Goal: Transaction & Acquisition: Obtain resource

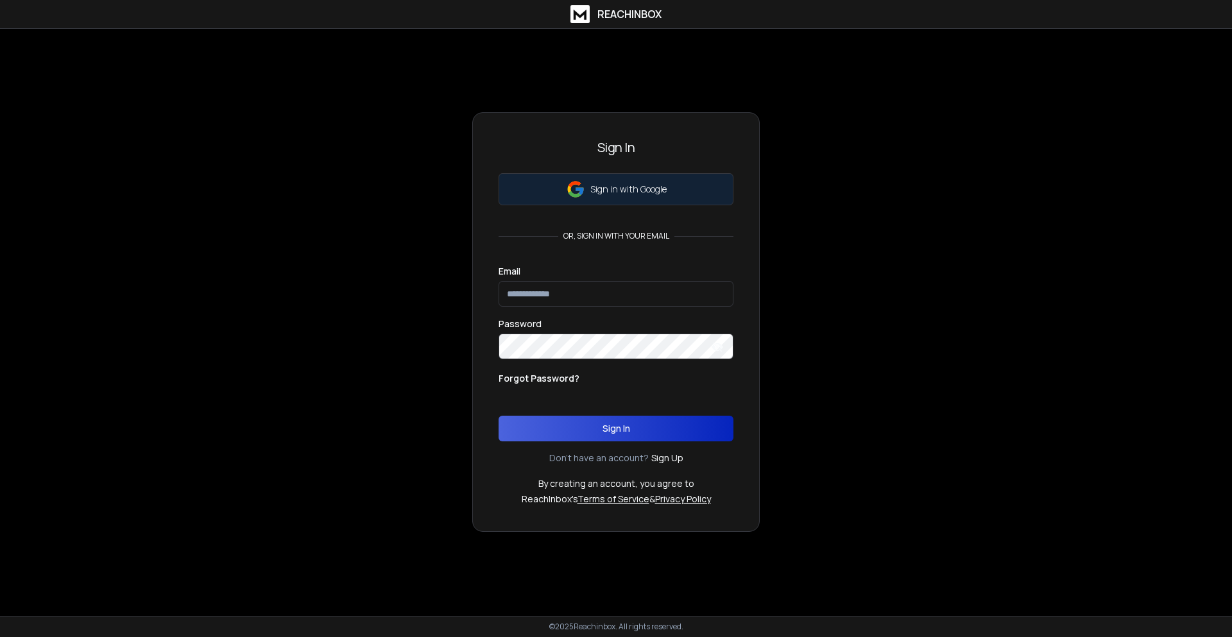
click at [615, 198] on button "Sign in with Google" at bounding box center [616, 189] width 235 height 32
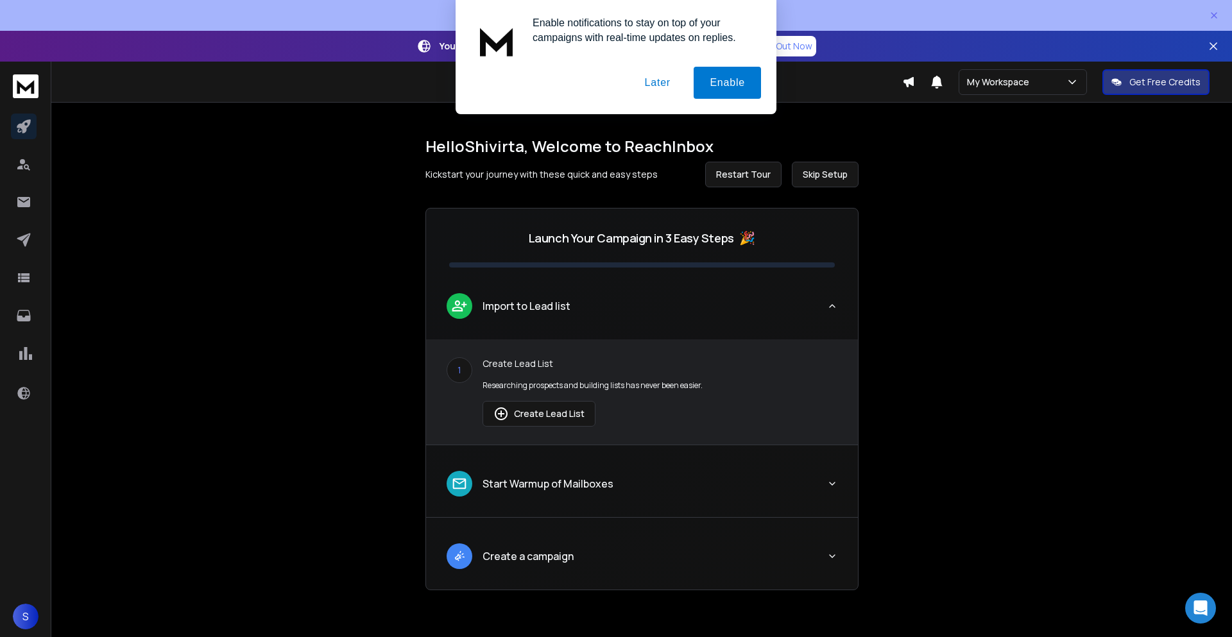
click at [658, 82] on button "Later" at bounding box center [657, 83] width 58 height 32
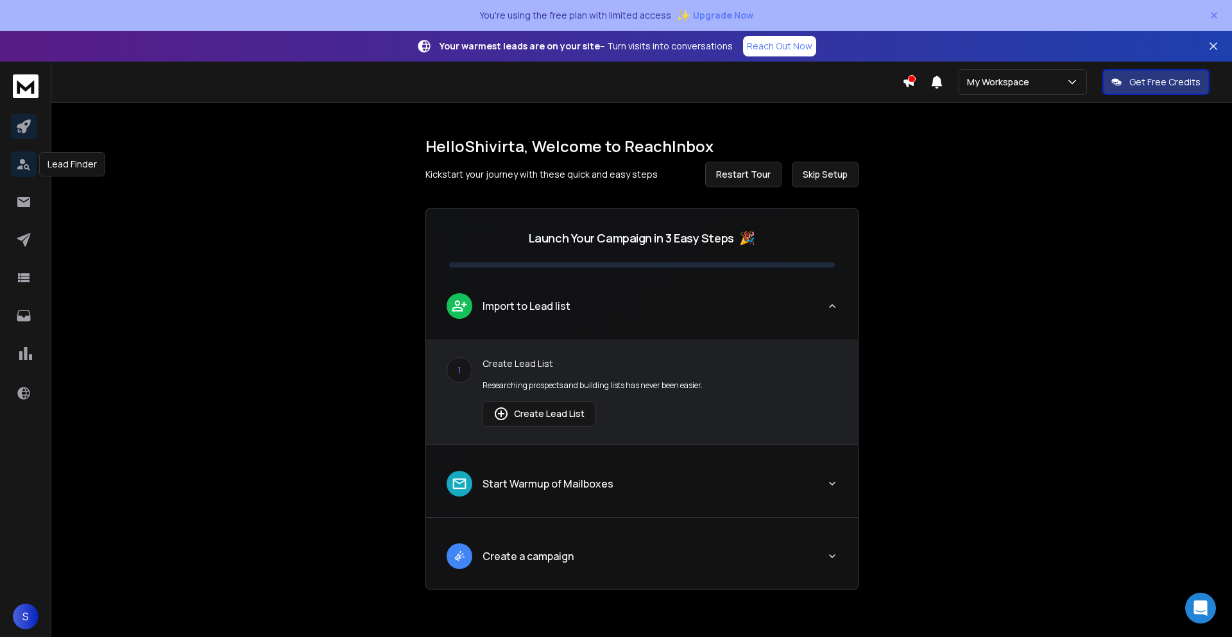
click at [19, 159] on icon at bounding box center [23, 164] width 15 height 15
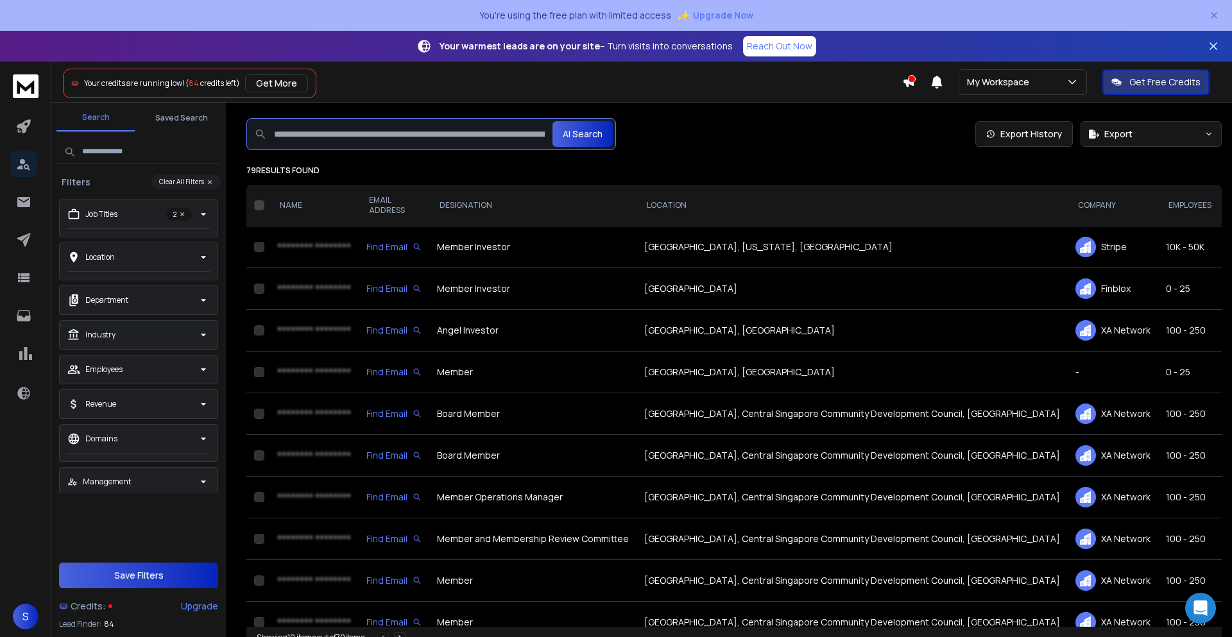
scroll to position [90, 0]
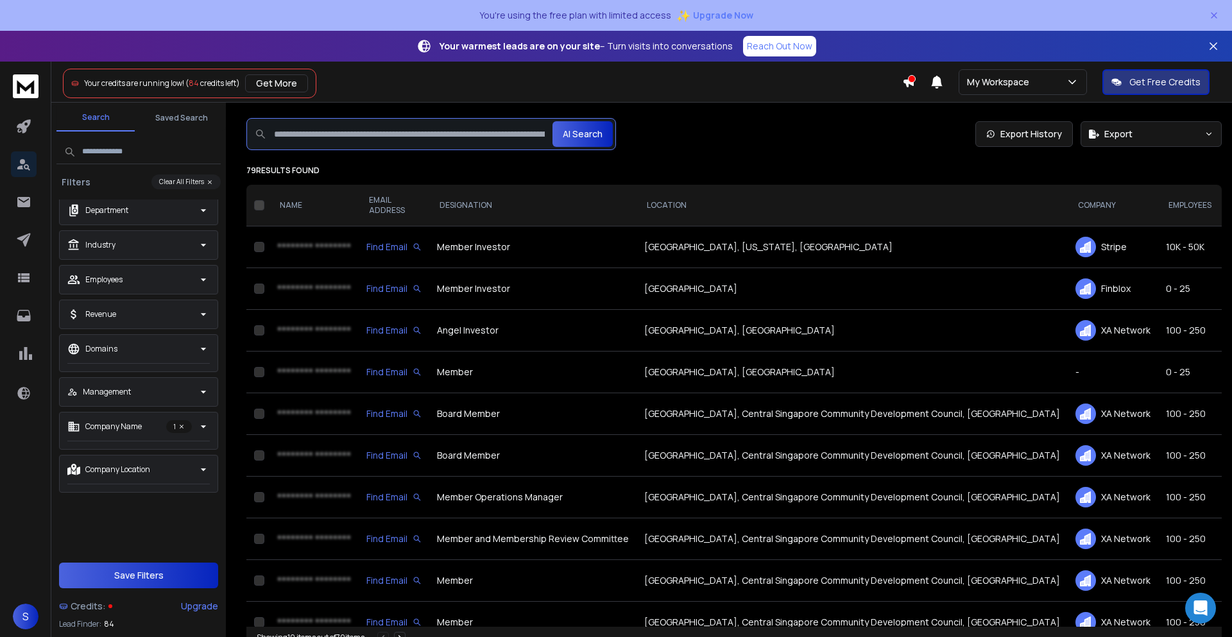
click at [135, 422] on p "Company Name" at bounding box center [113, 427] width 56 height 10
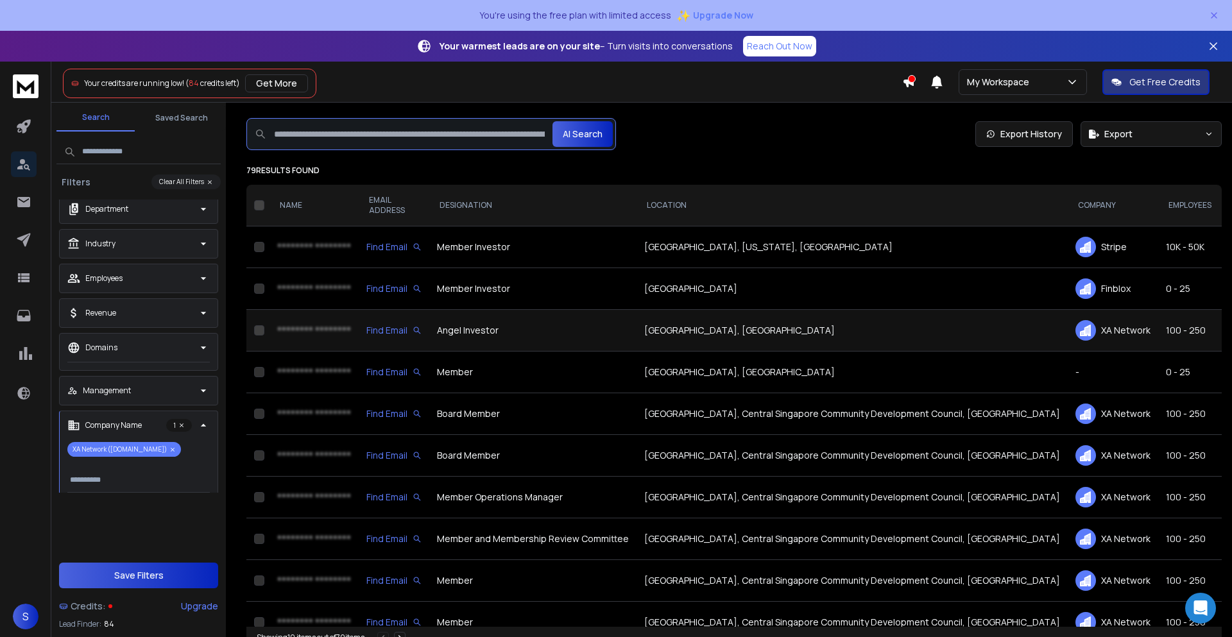
scroll to position [13, 0]
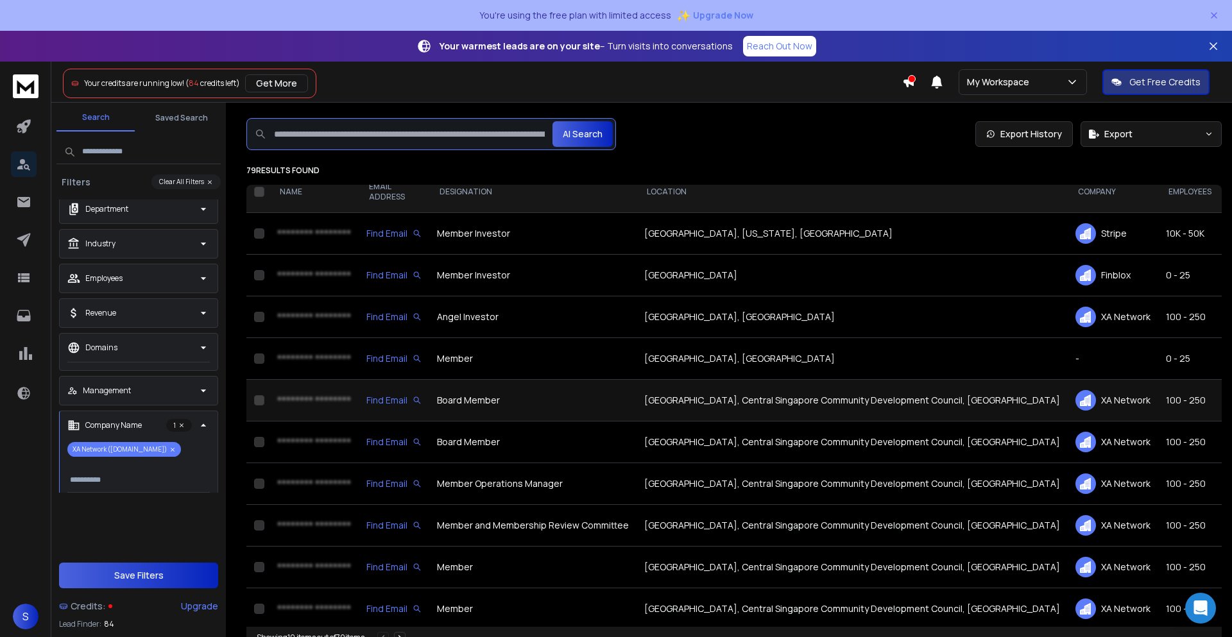
click at [378, 401] on div "Find Email" at bounding box center [393, 400] width 55 height 13
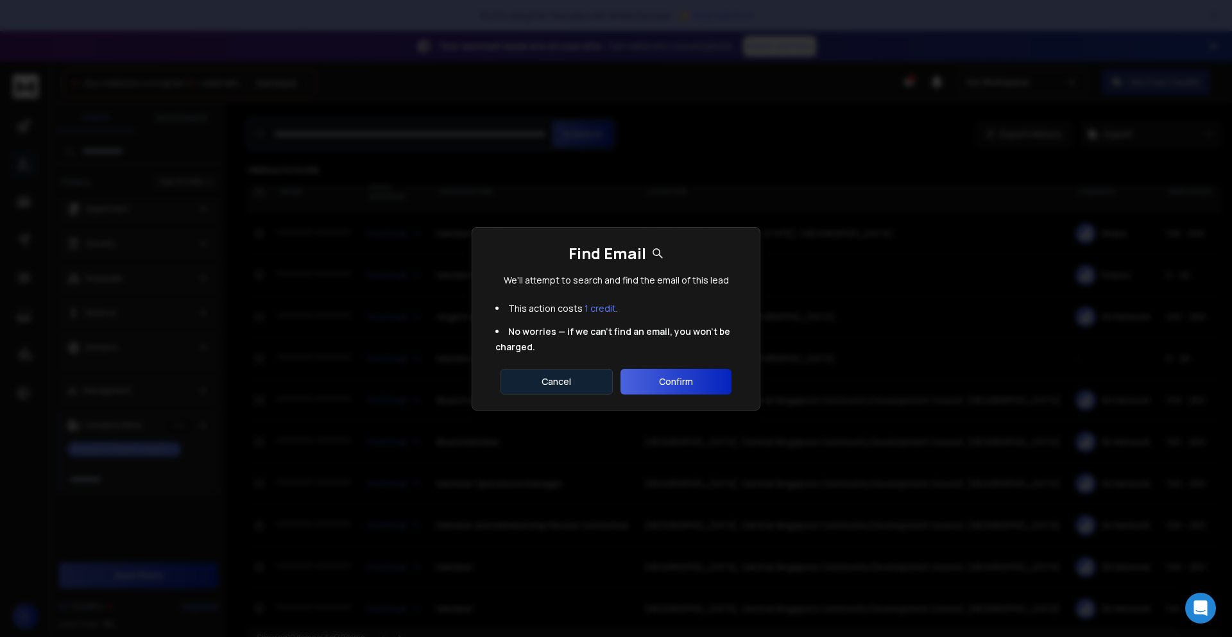
click at [567, 375] on button "Cancel" at bounding box center [557, 382] width 112 height 26
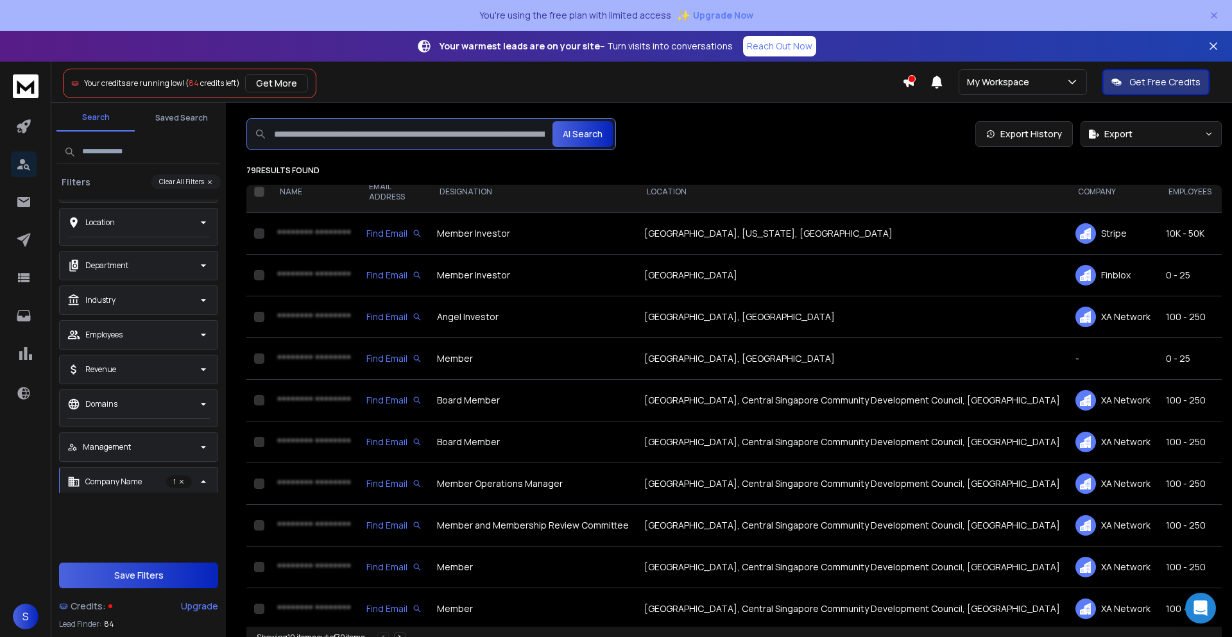
scroll to position [144, 0]
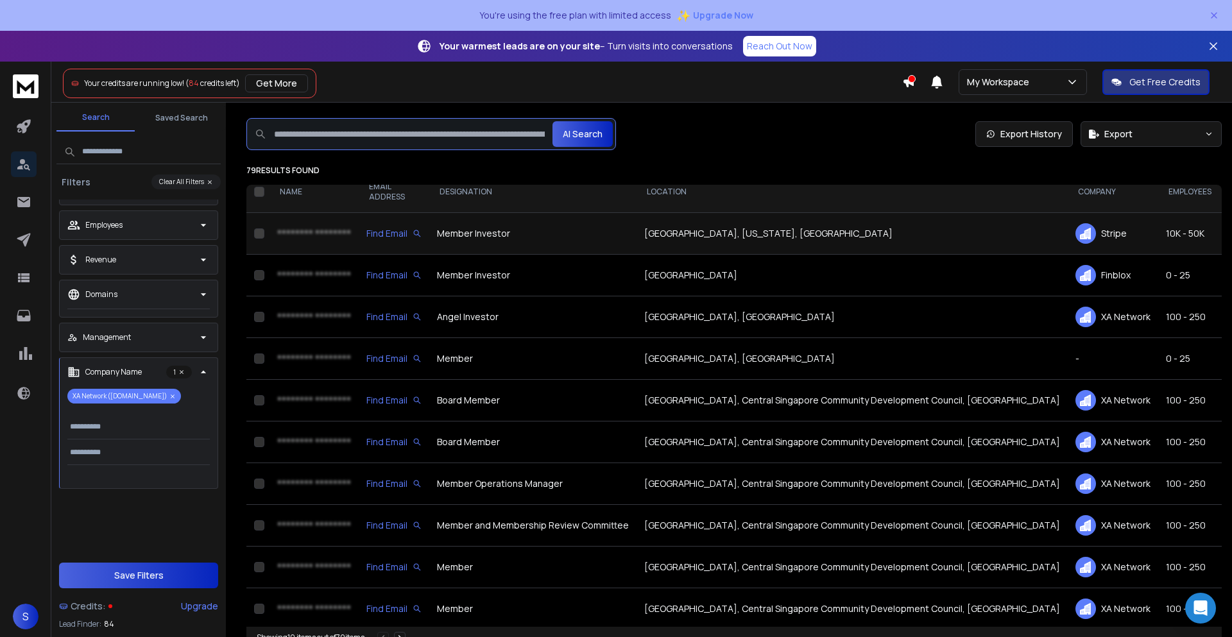
click at [372, 230] on div "Find Email" at bounding box center [393, 233] width 55 height 13
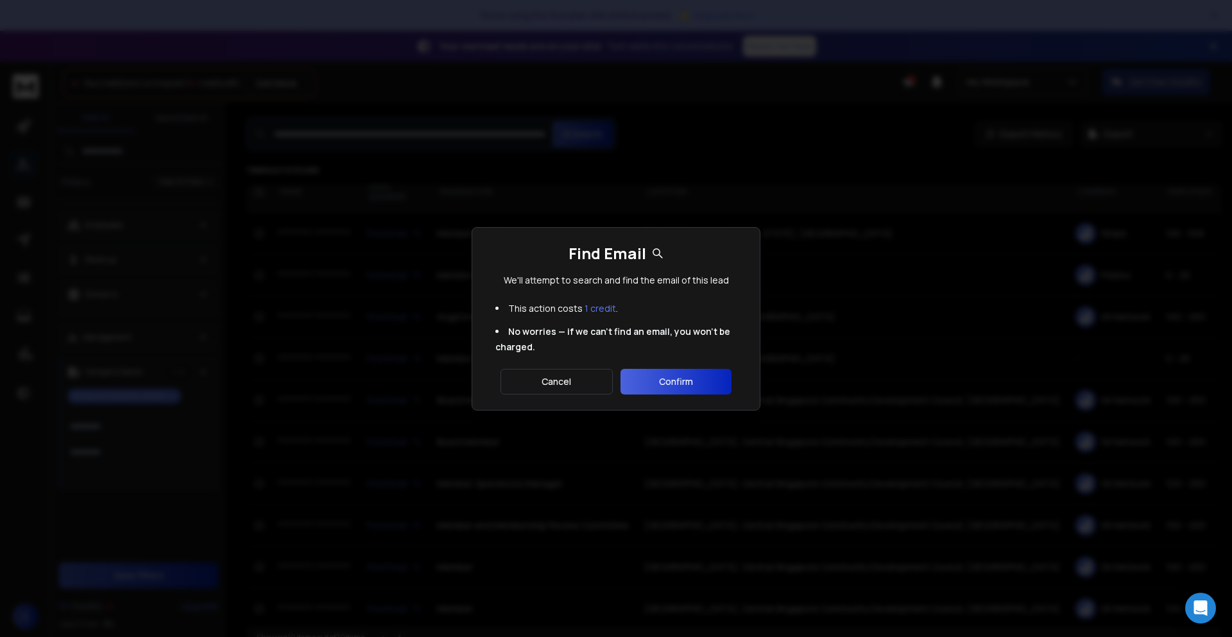
click at [653, 375] on button "Confirm" at bounding box center [676, 382] width 111 height 26
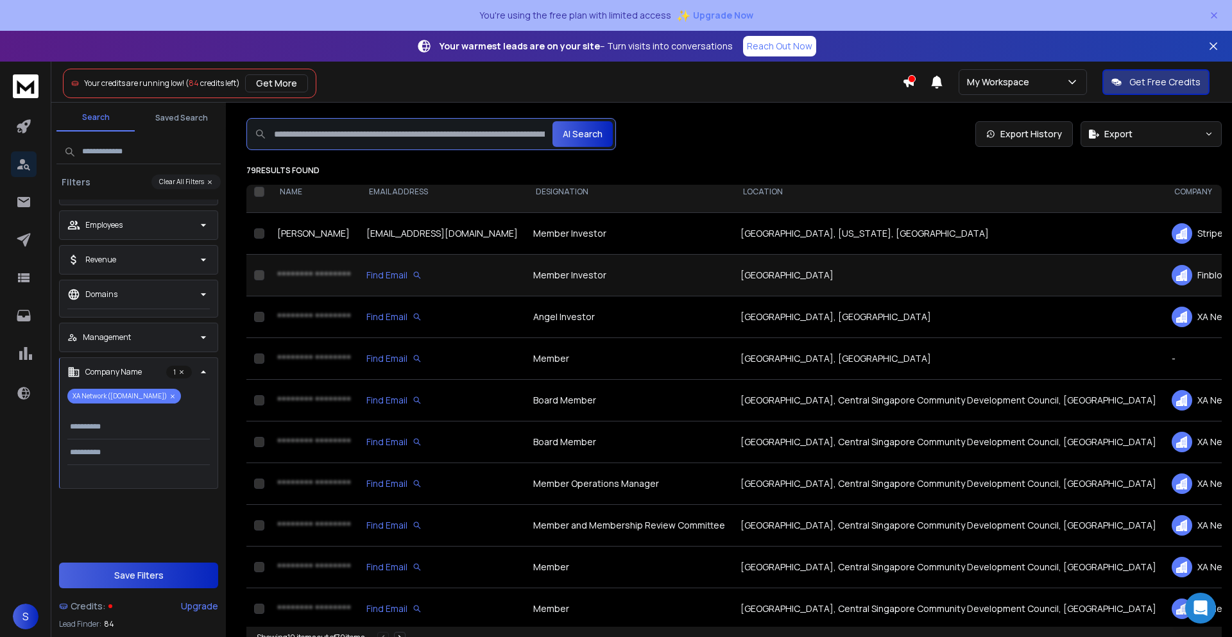
click at [386, 275] on div "Find Email" at bounding box center [441, 275] width 151 height 13
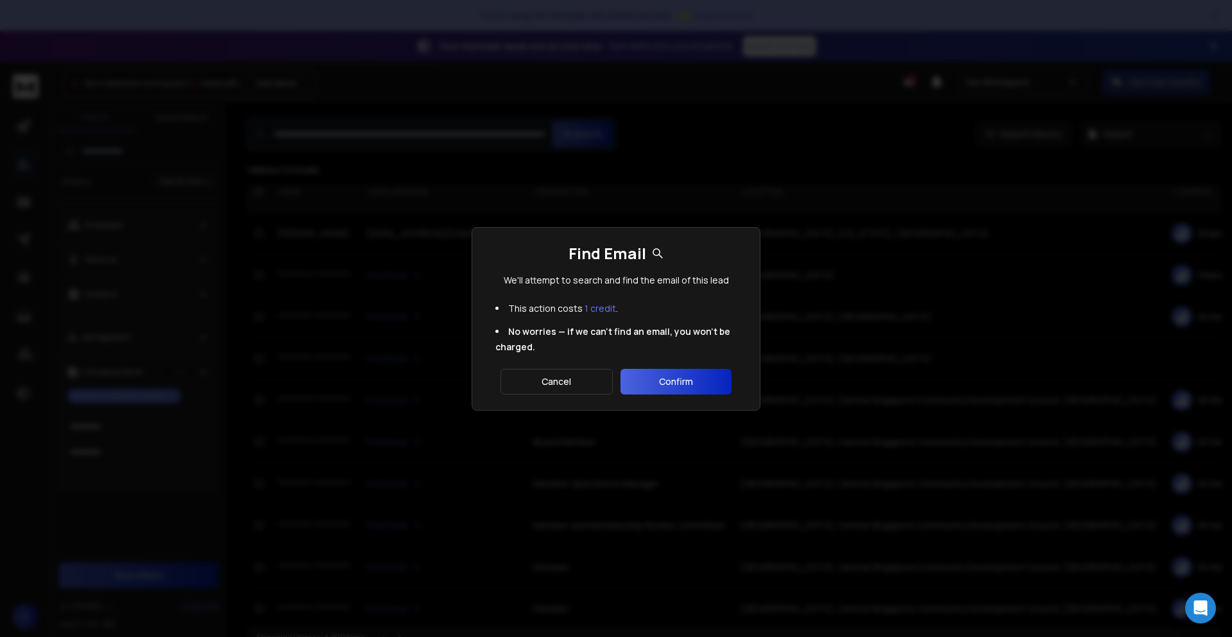
click at [651, 378] on button "Confirm" at bounding box center [676, 382] width 111 height 26
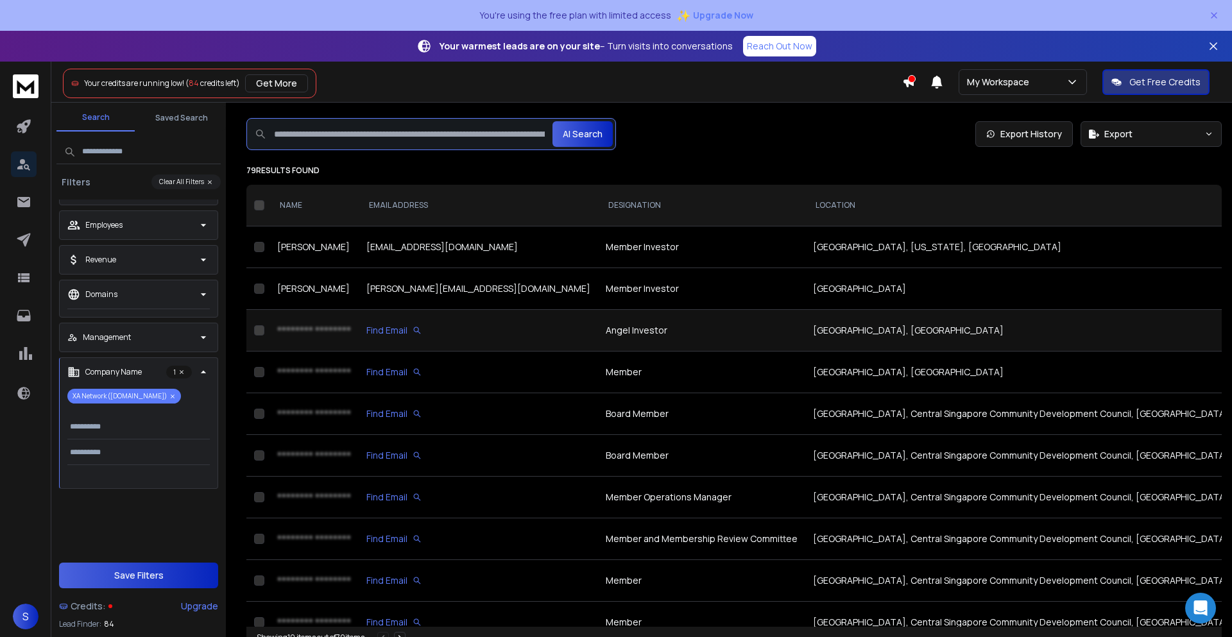
scroll to position [13, 0]
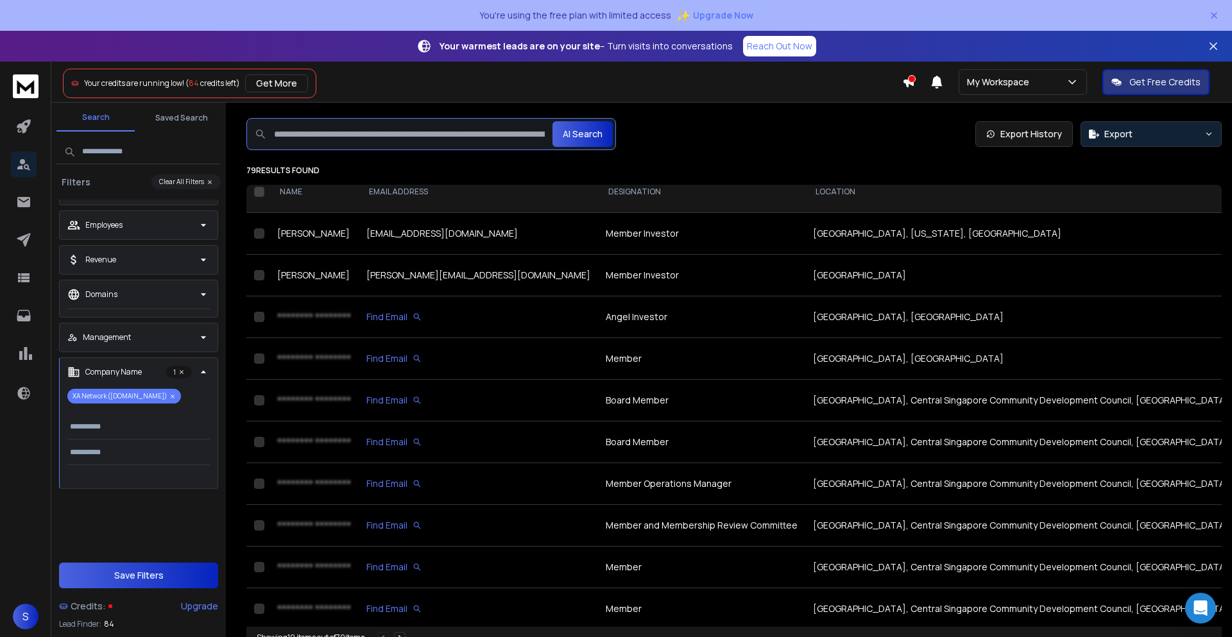
click at [1140, 142] on button "Export" at bounding box center [1151, 134] width 141 height 26
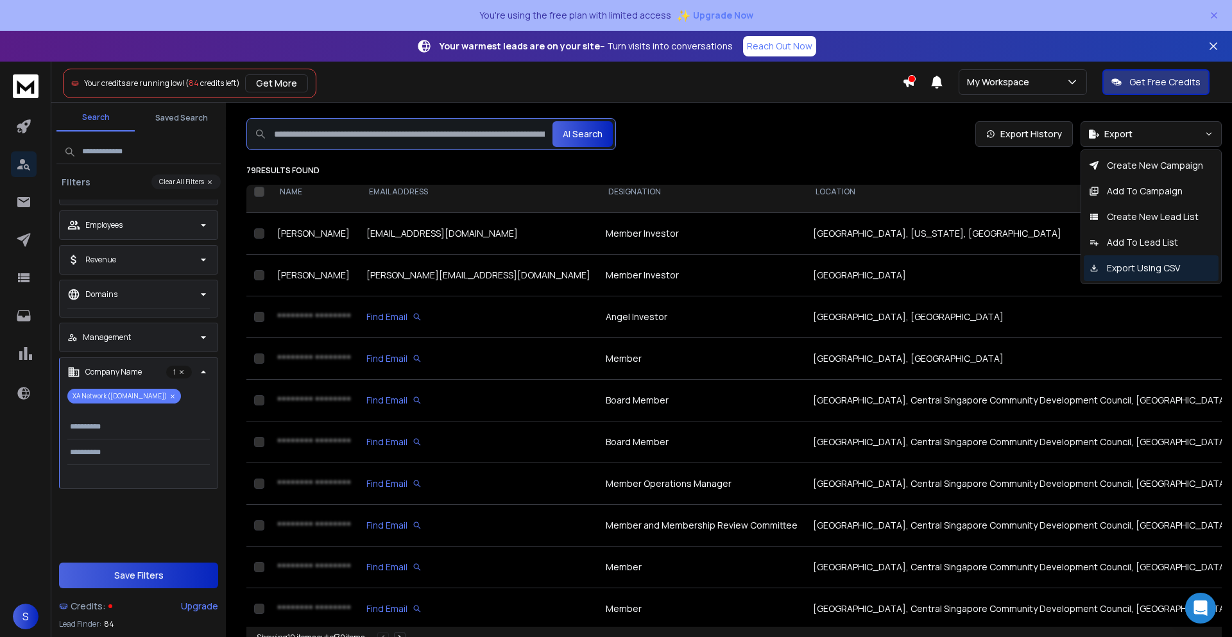
click at [1120, 261] on p "Export Using CSV" at bounding box center [1143, 268] width 78 height 18
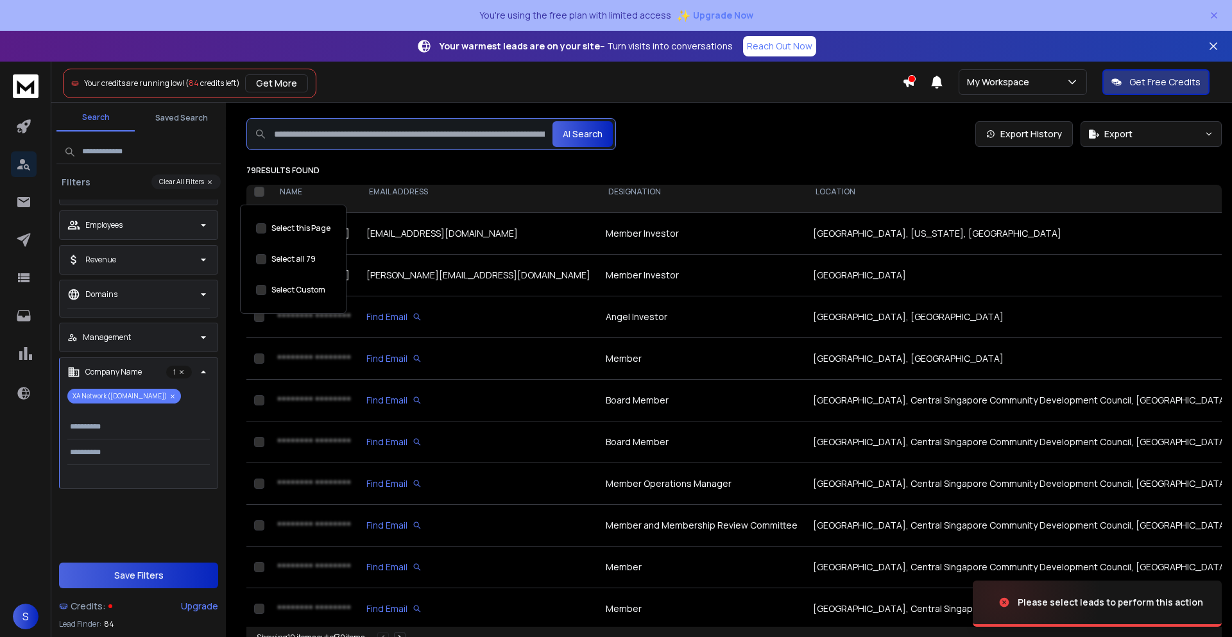
click at [257, 189] on button "Select this Page" at bounding box center [259, 192] width 10 height 10
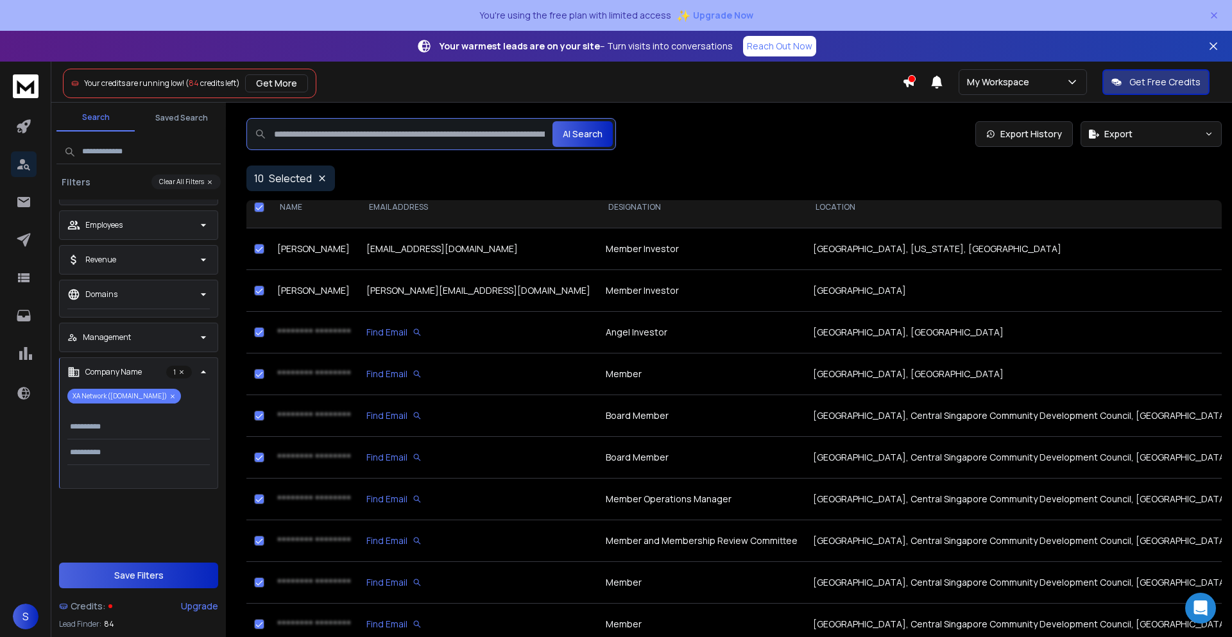
click at [324, 177] on icon at bounding box center [322, 178] width 10 height 10
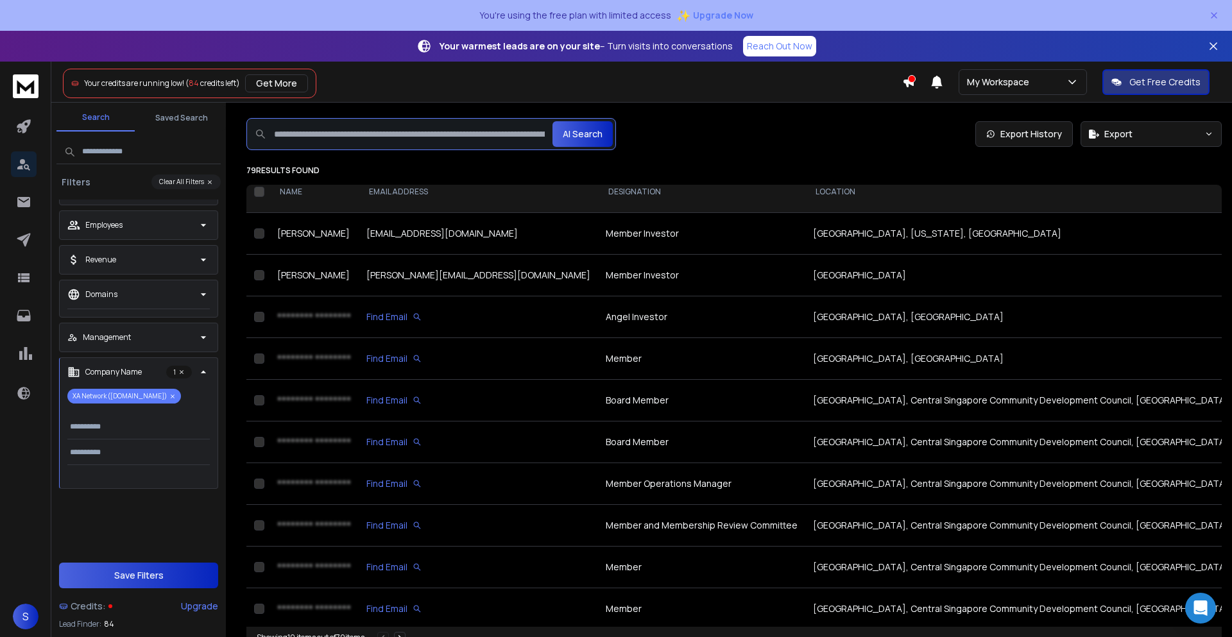
click at [699, 138] on div "AI Search Export History Export" at bounding box center [733, 134] width 975 height 32
click at [1213, 44] on icon at bounding box center [1214, 46] width 12 height 12
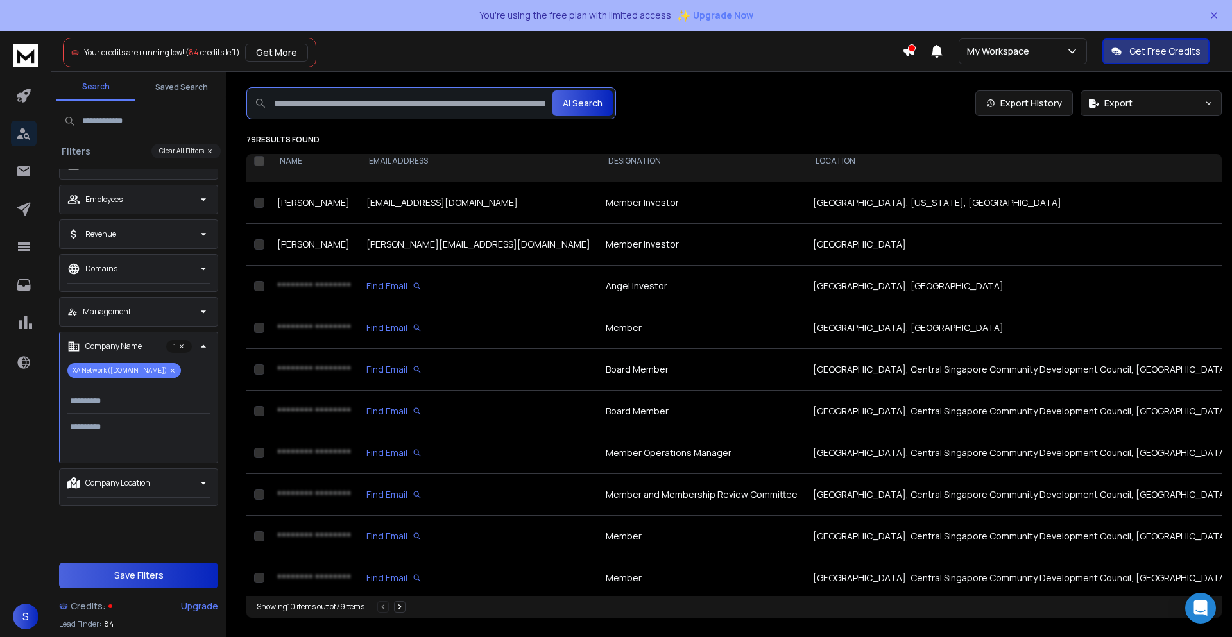
click at [1215, 11] on icon "Close notification" at bounding box center [1214, 15] width 10 height 10
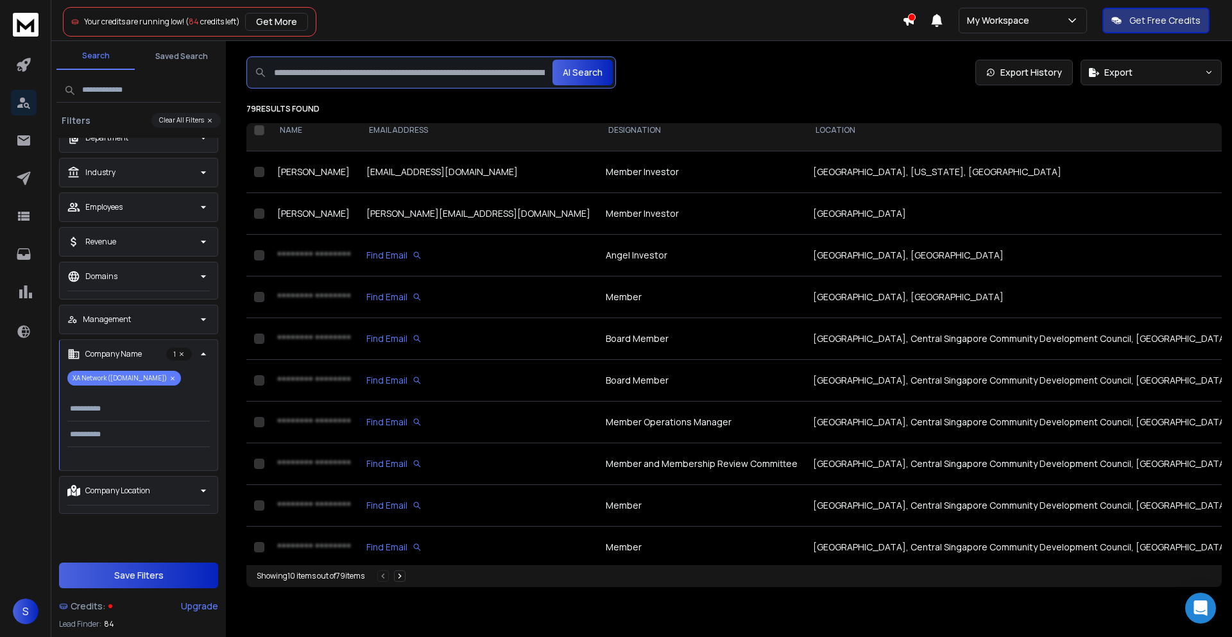
scroll to position [101, 0]
click at [257, 132] on button "Select this Page" at bounding box center [259, 130] width 10 height 10
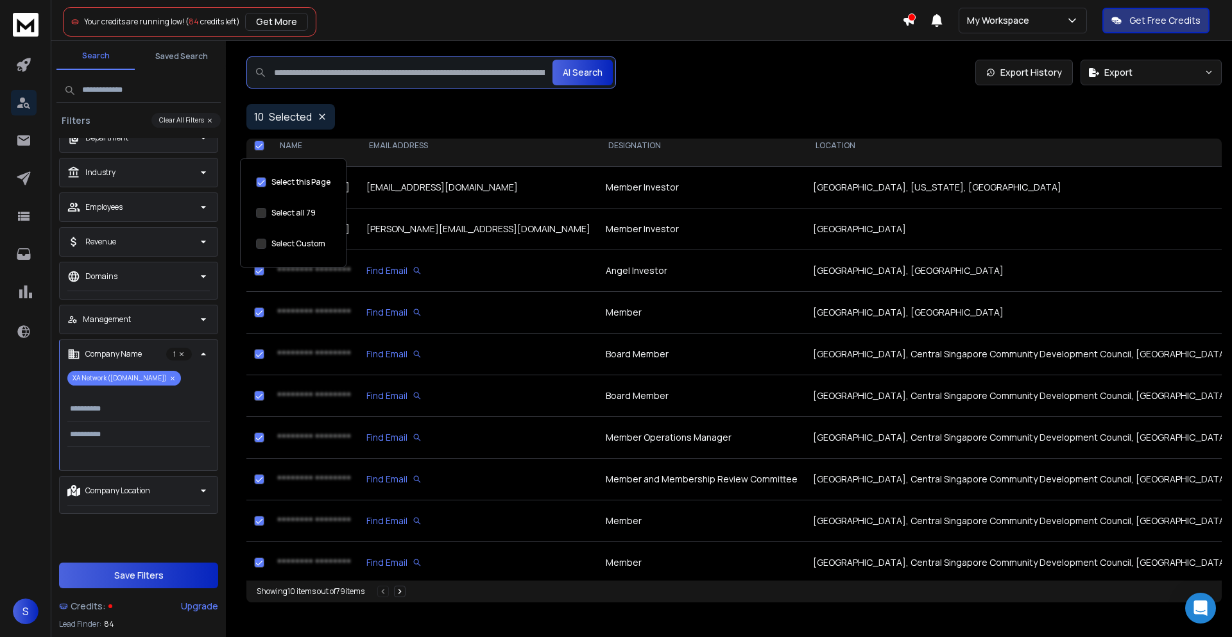
click at [262, 215] on button "Select this Page" at bounding box center [261, 213] width 10 height 10
click at [1189, 74] on div "Export" at bounding box center [1144, 72] width 110 height 13
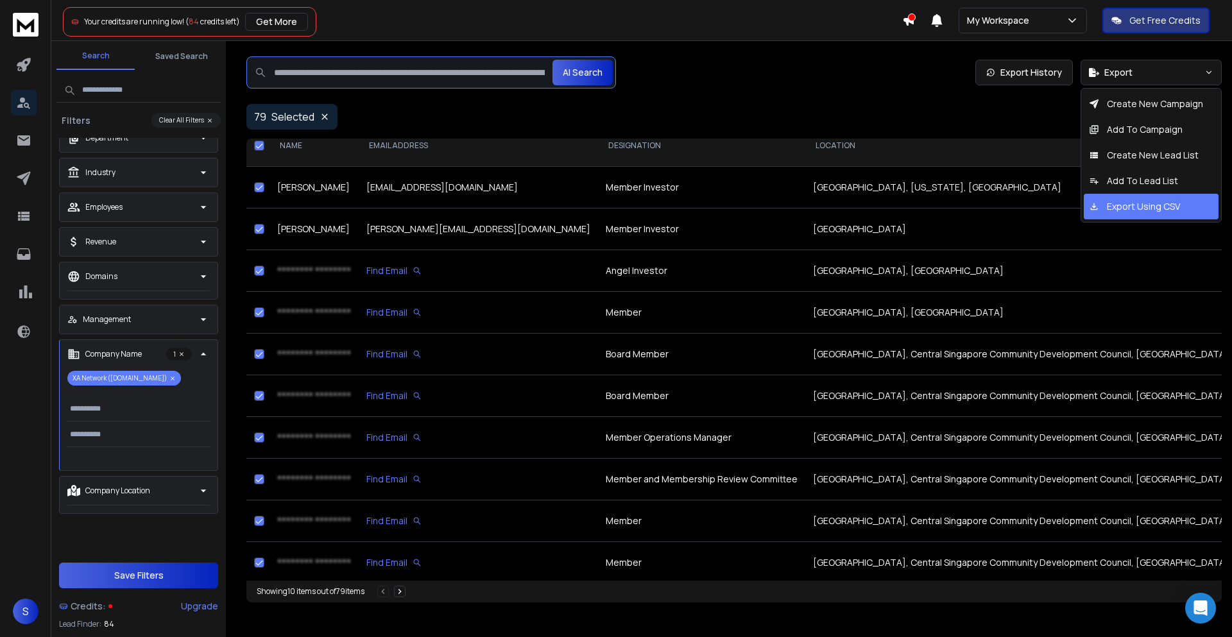
click at [1133, 207] on p "Export Using CSV" at bounding box center [1143, 207] width 78 height 18
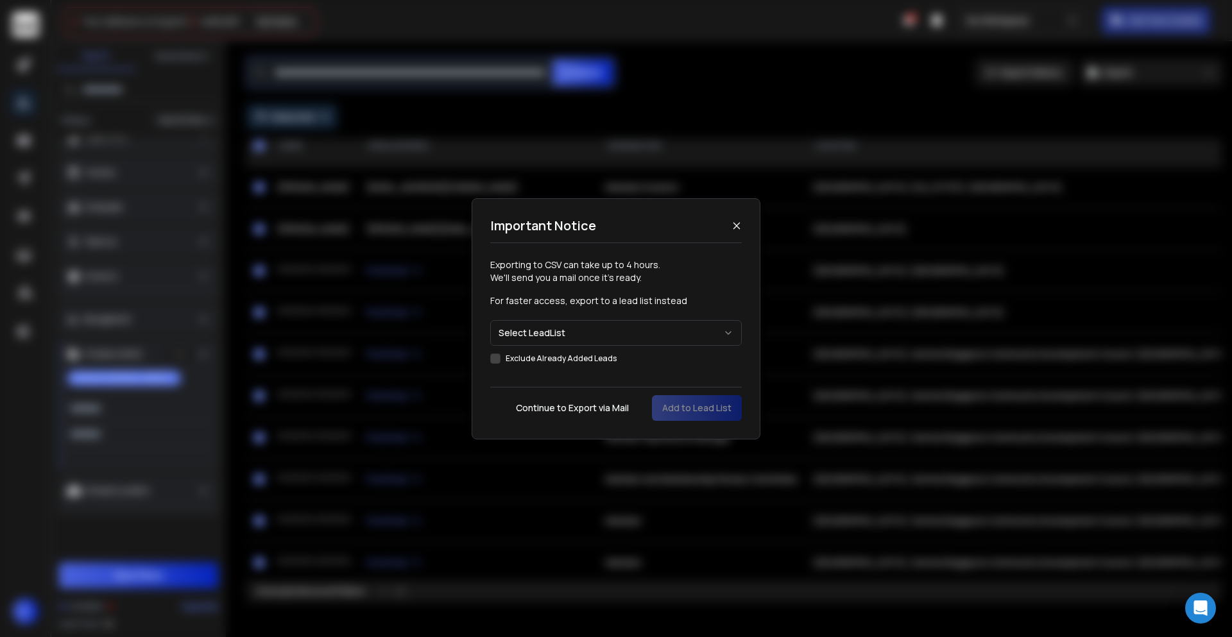
click at [648, 332] on button "Select LeadList" at bounding box center [616, 333] width 252 height 26
click at [676, 330] on button "Select LeadList" at bounding box center [616, 333] width 252 height 26
click at [671, 411] on div "Continue to Export via Mail Add to Lead List" at bounding box center [616, 404] width 252 height 34
click at [544, 357] on label "Exclude Already Added Leads" at bounding box center [561, 359] width 111 height 10
click at [501, 357] on button "Exclude Already Added Leads" at bounding box center [495, 359] width 10 height 10
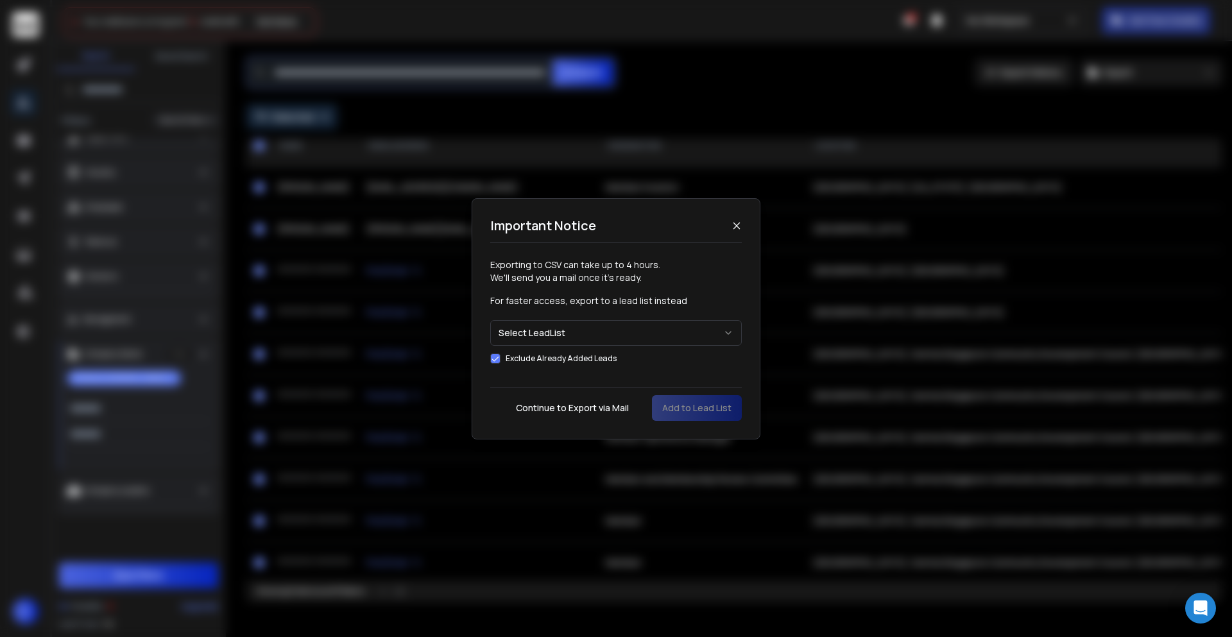
click at [583, 336] on button "Select LeadList" at bounding box center [616, 333] width 252 height 26
click at [553, 335] on button "Select LeadList" at bounding box center [616, 333] width 252 height 26
click at [633, 288] on div "Exporting to CSV can take up to 4 hours. We'll send you a mail once it's ready.…" at bounding box center [616, 283] width 252 height 49
click at [610, 267] on div "Exporting to CSV can take up to 4 hours. We'll send you a mail once it's ready." at bounding box center [616, 272] width 252 height 26
click at [683, 416] on div "Continue to Export via Mail Add to Lead List" at bounding box center [616, 404] width 252 height 34
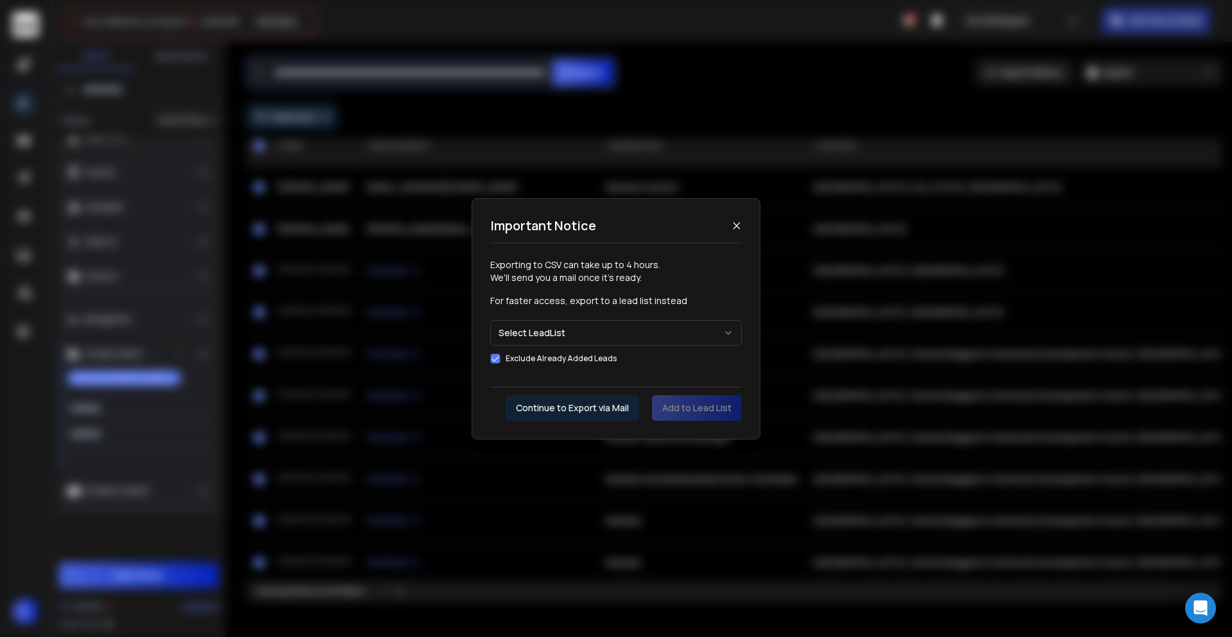
click at [575, 407] on p "Continue to Export via Mail" at bounding box center [572, 408] width 133 height 26
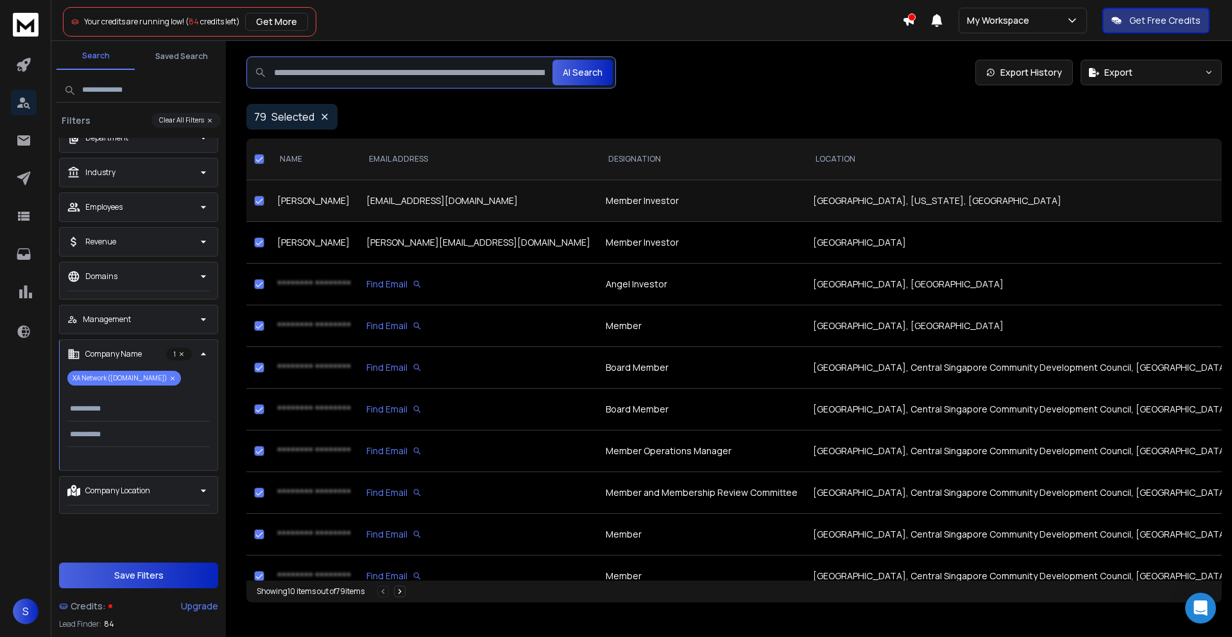
scroll to position [13, 0]
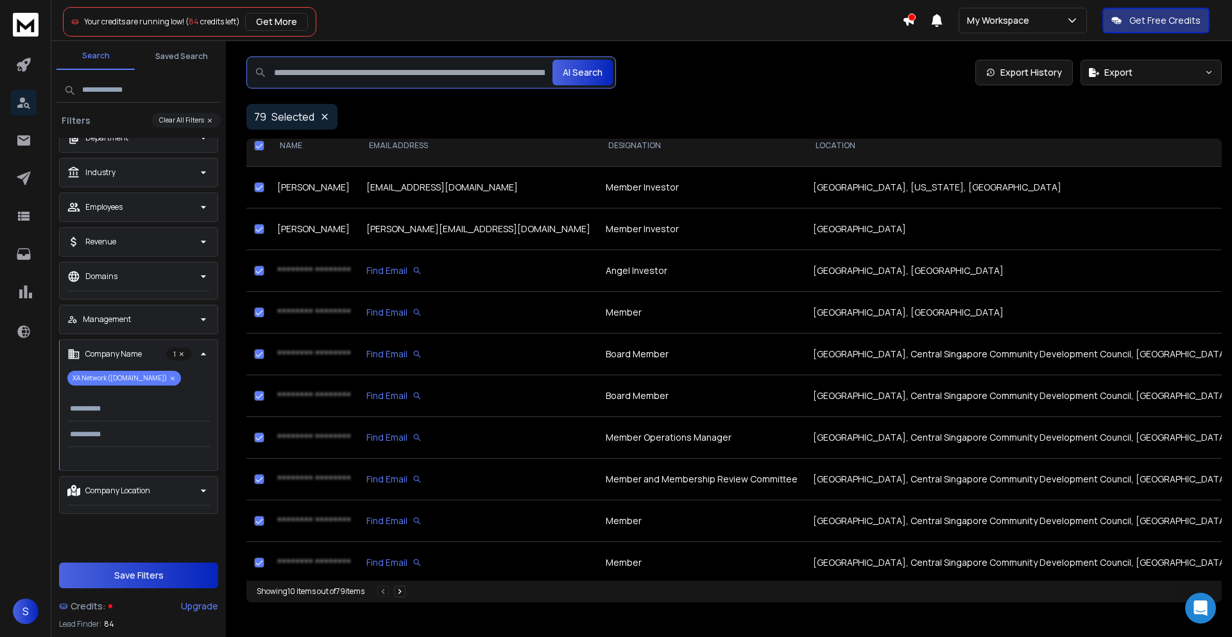
click at [169, 378] on icon at bounding box center [172, 378] width 6 height 6
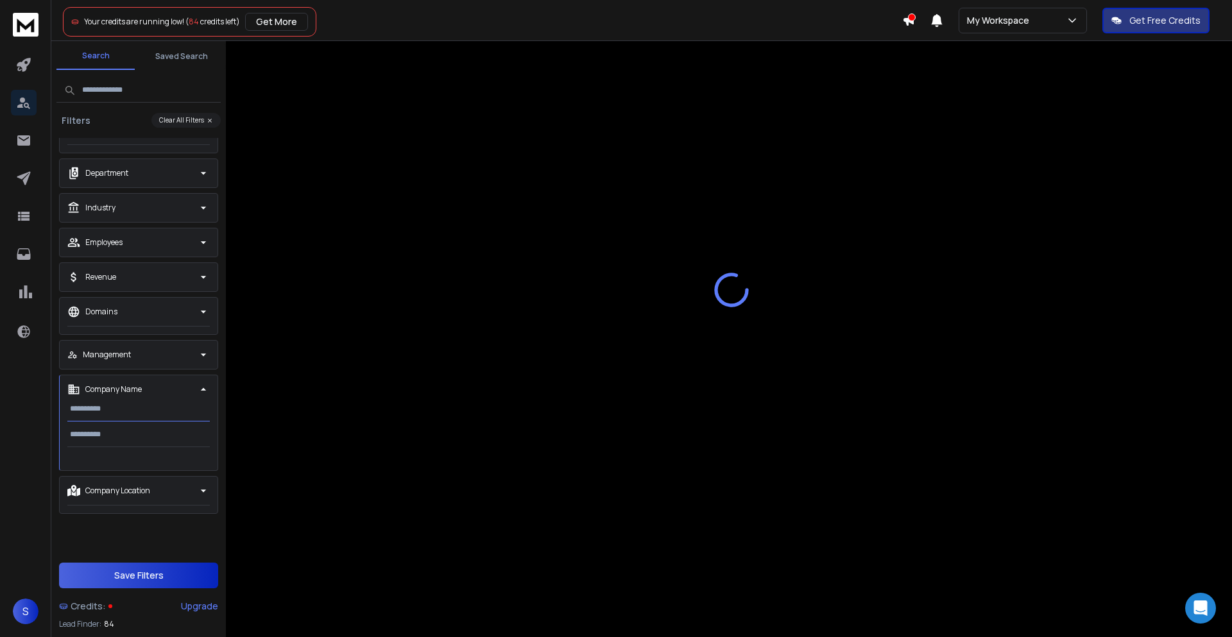
click at [96, 409] on input at bounding box center [138, 409] width 142 height 26
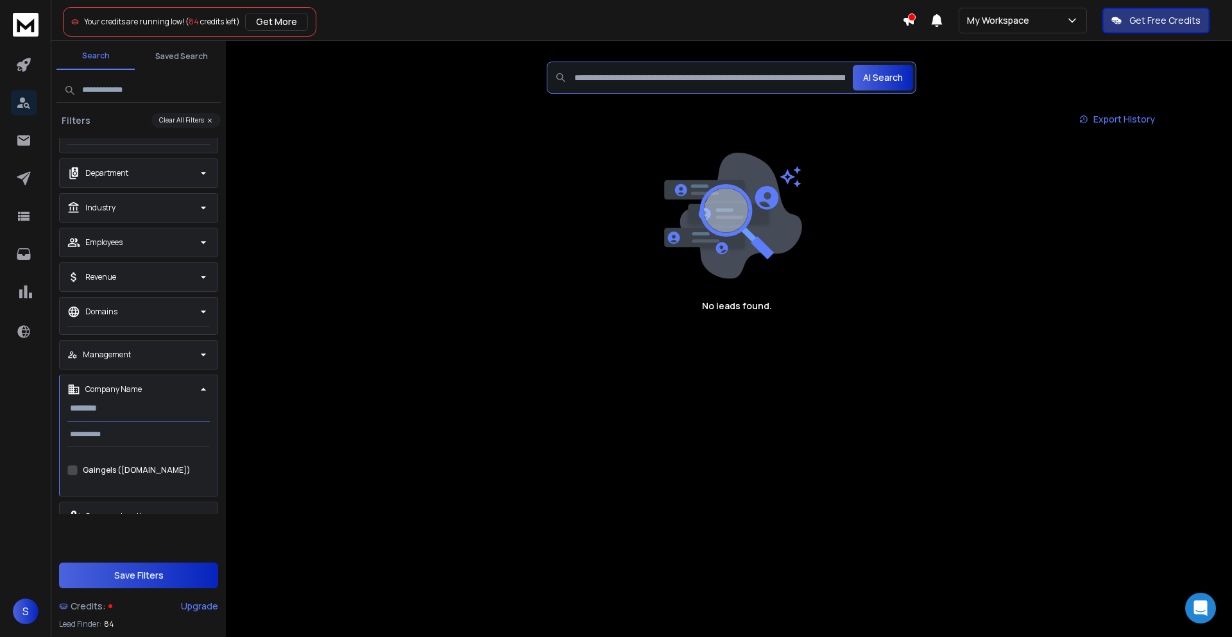
type input "********"
click at [107, 466] on label "Gaingels ([DOMAIN_NAME])" at bounding box center [137, 470] width 108 height 10
click at [78, 466] on \(gaingels\ "Gaingels ([DOMAIN_NAME])" at bounding box center [72, 470] width 10 height 10
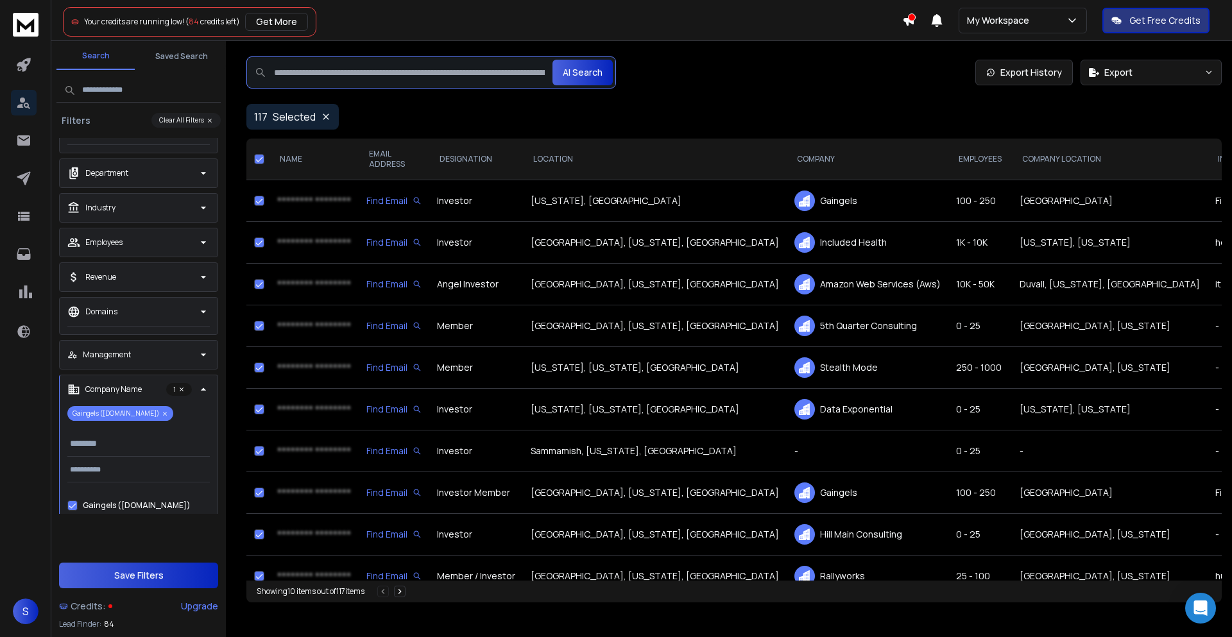
scroll to position [0, 0]
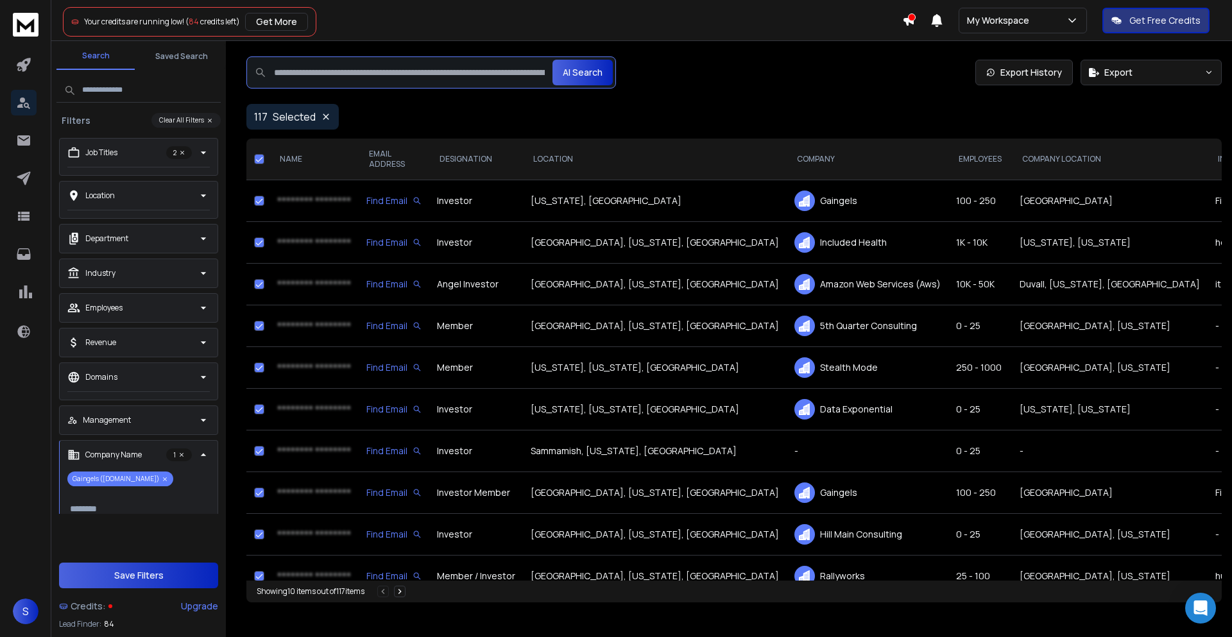
click at [124, 146] on div "Job Titles 2" at bounding box center [138, 152] width 142 height 13
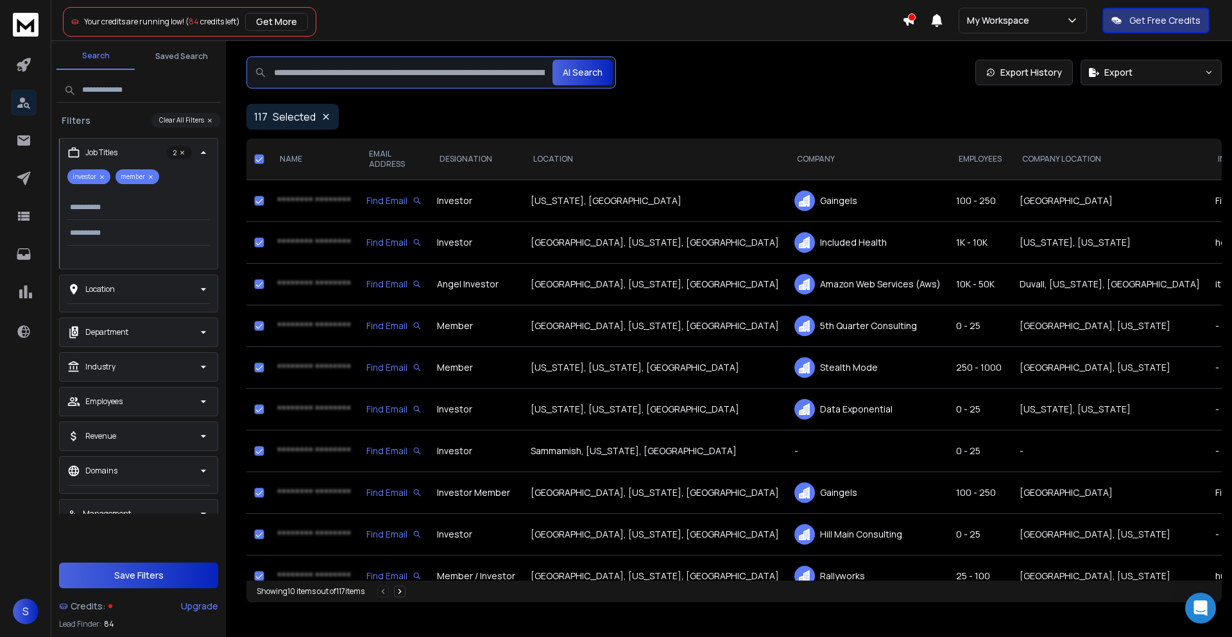
click at [114, 148] on p "Job Titles" at bounding box center [101, 153] width 32 height 10
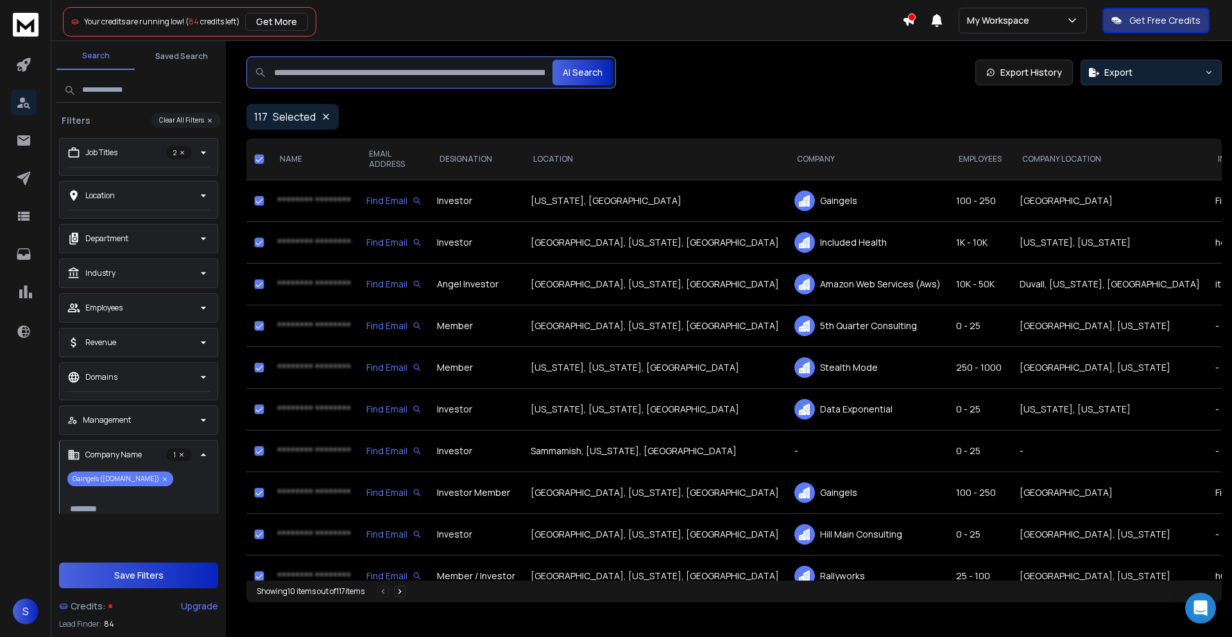
click at [1177, 81] on button "Export" at bounding box center [1151, 73] width 141 height 26
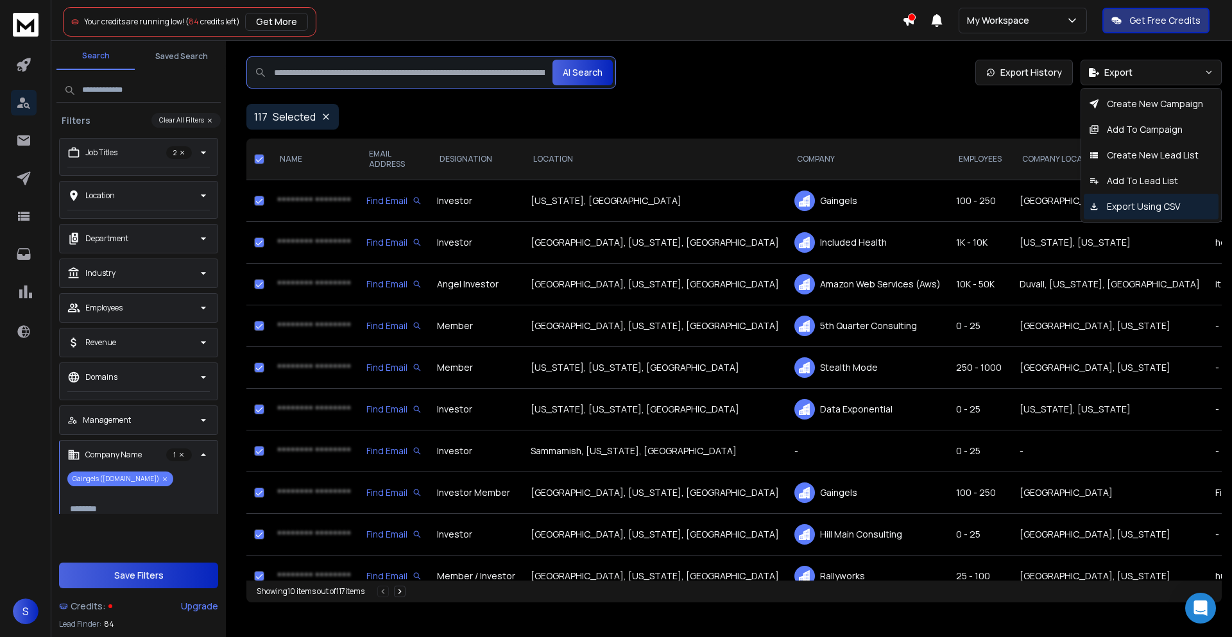
click at [1135, 208] on p "Export Using CSV" at bounding box center [1143, 207] width 78 height 18
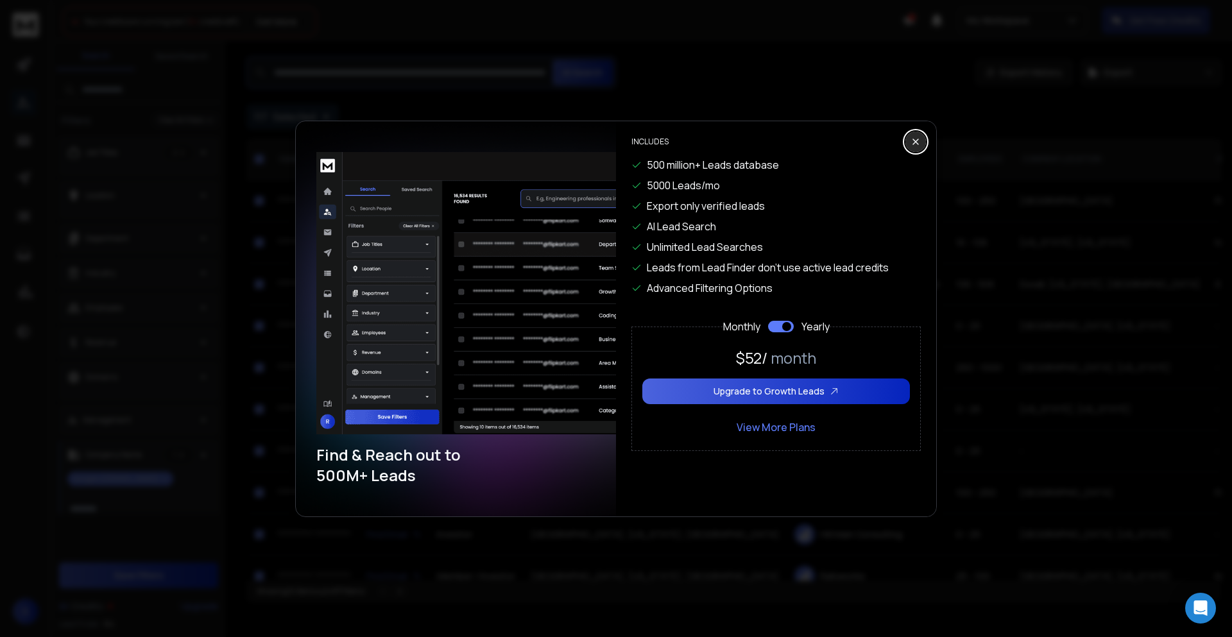
click at [915, 137] on icon "button" at bounding box center [916, 142] width 10 height 10
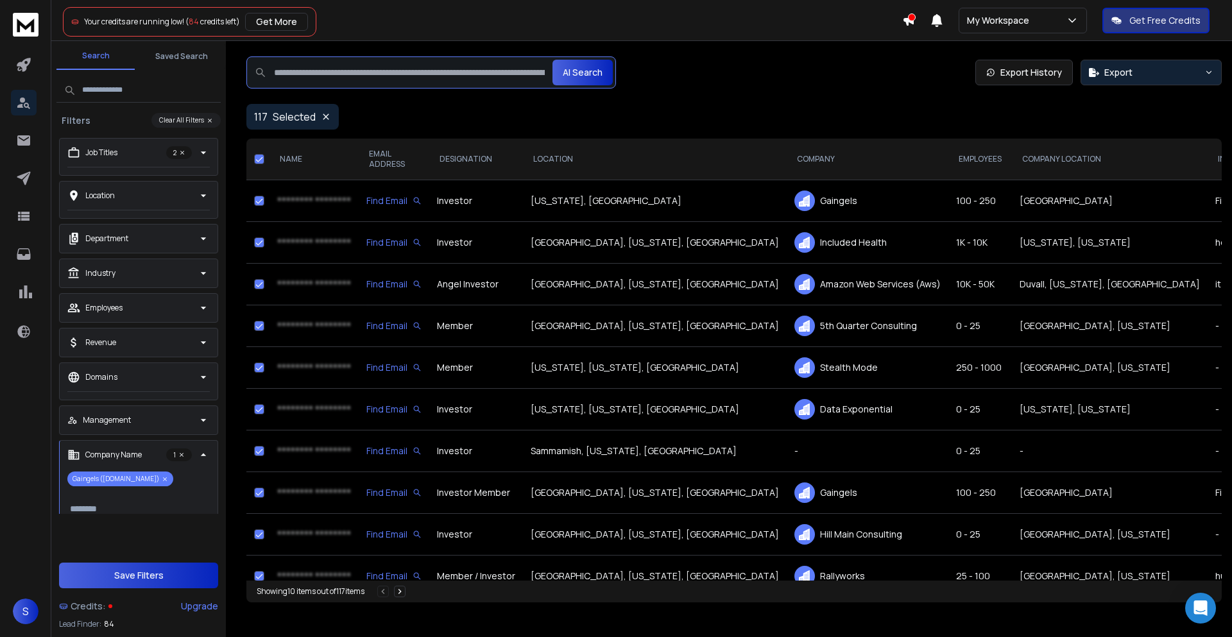
click at [1176, 74] on div "Export" at bounding box center [1144, 72] width 110 height 13
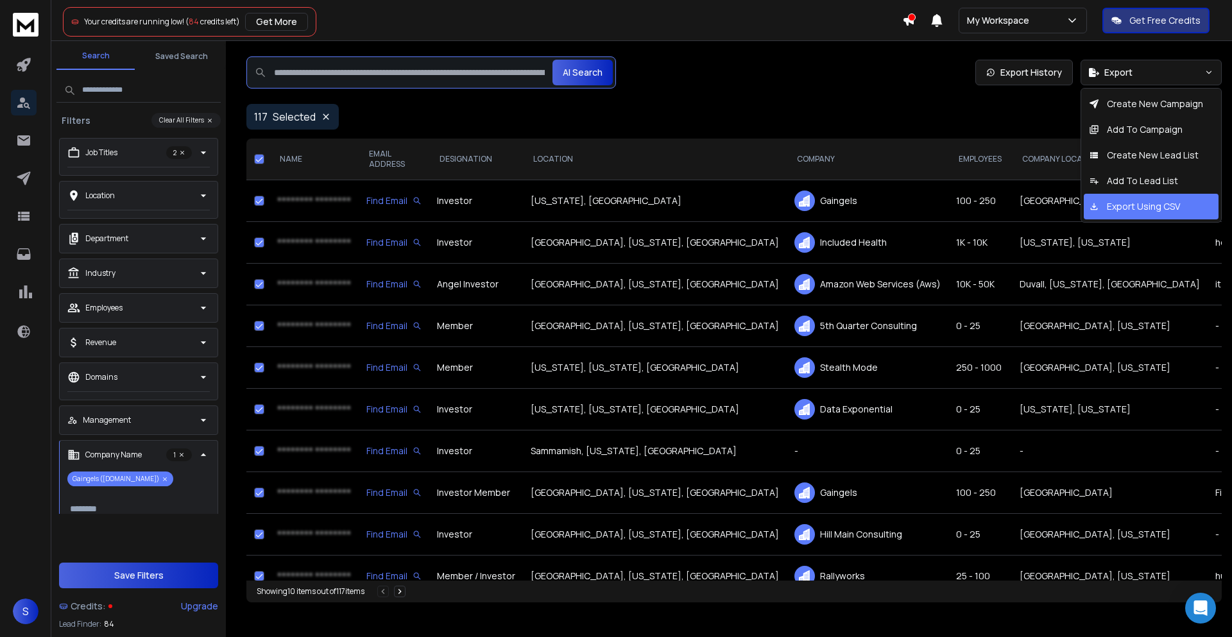
click at [1154, 198] on p "Export Using CSV" at bounding box center [1143, 207] width 78 height 18
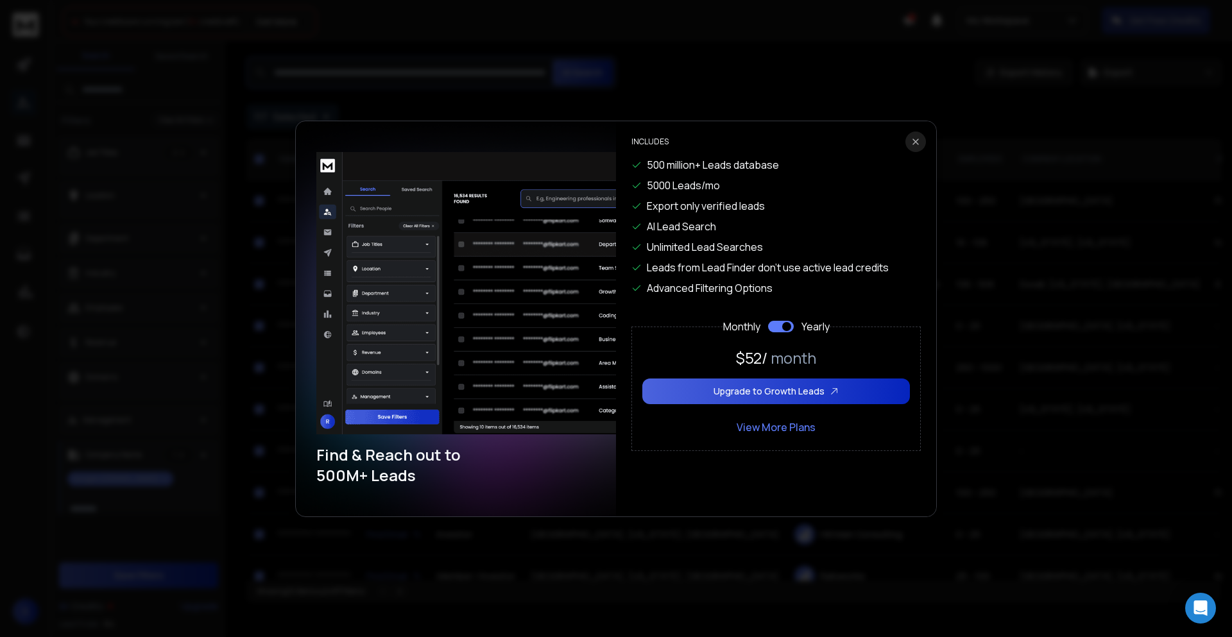
click at [779, 327] on button "button" at bounding box center [781, 327] width 26 height 12
click at [912, 146] on icon "button" at bounding box center [916, 142] width 10 height 10
